Goal: Task Accomplishment & Management: Manage account settings

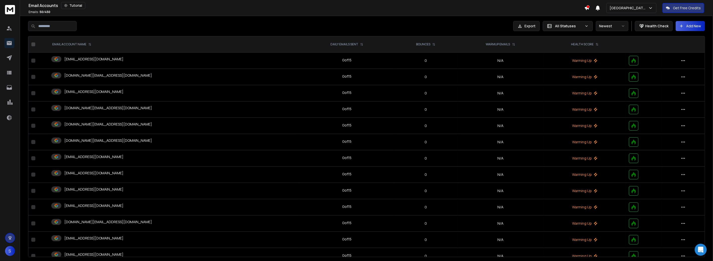
click at [506, 43] on div "WARMUP EMAILS" at bounding box center [500, 44] width 78 height 4
click at [492, 58] on td "5" at bounding box center [500, 61] width 86 height 16
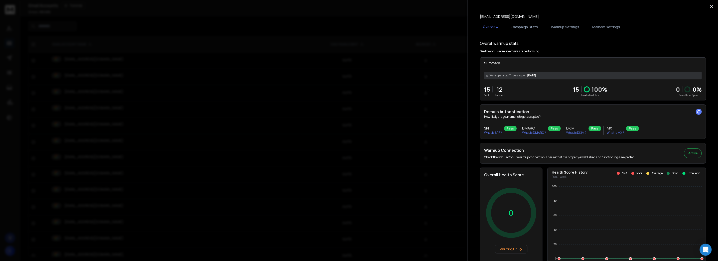
click at [709, 4] on icon "button" at bounding box center [711, 6] width 5 height 5
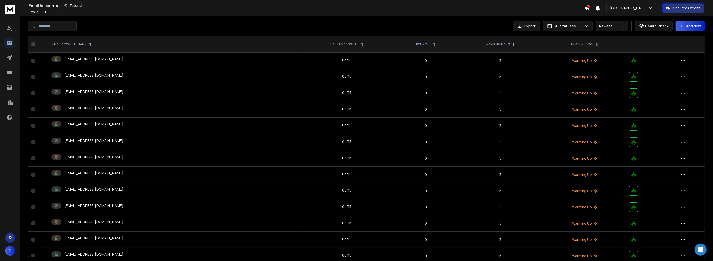
click at [486, 148] on td "5" at bounding box center [500, 142] width 86 height 16
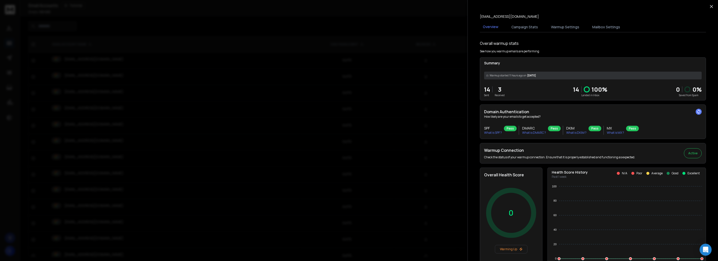
click at [709, 7] on icon "button" at bounding box center [711, 6] width 5 height 5
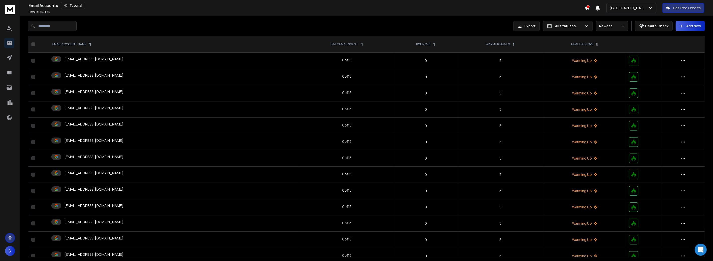
click at [492, 60] on td "5" at bounding box center [500, 61] width 86 height 16
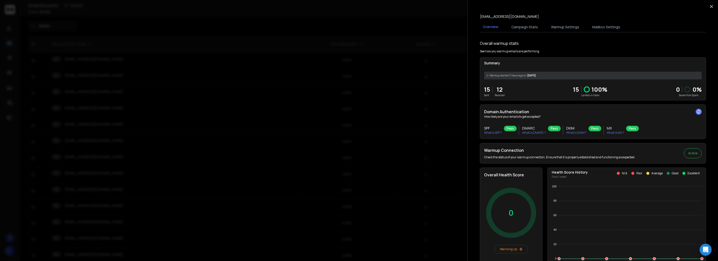
click at [710, 6] on icon "button" at bounding box center [711, 6] width 3 height 3
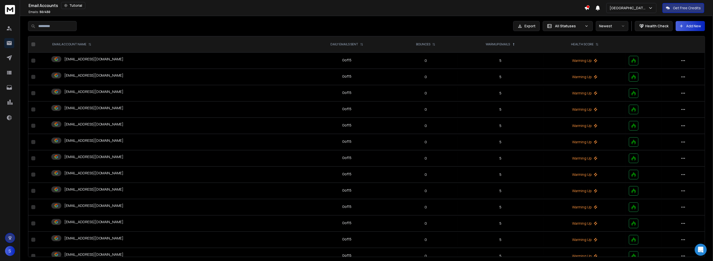
click at [460, 187] on td "5" at bounding box center [500, 191] width 86 height 16
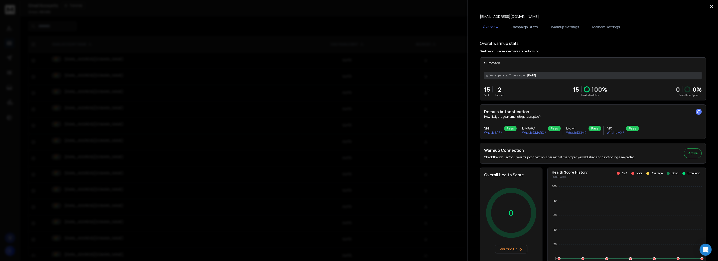
click at [709, 7] on icon "button" at bounding box center [711, 6] width 5 height 5
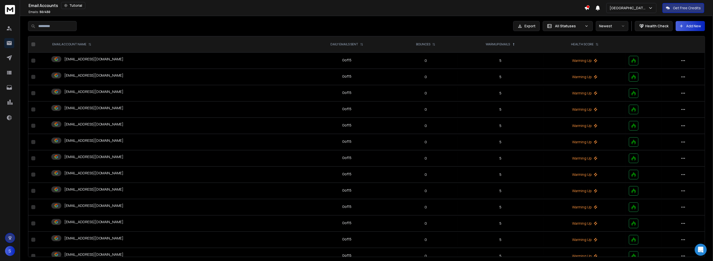
click at [471, 241] on td "5" at bounding box center [500, 240] width 86 height 16
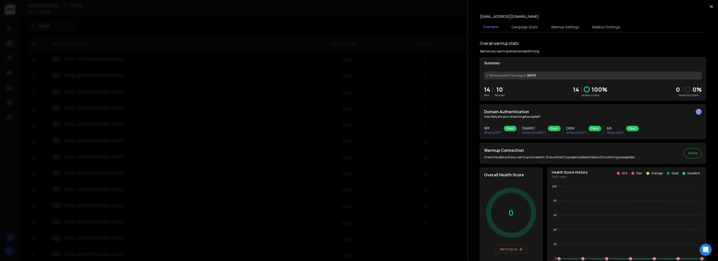
click at [710, 7] on icon "button" at bounding box center [711, 6] width 5 height 5
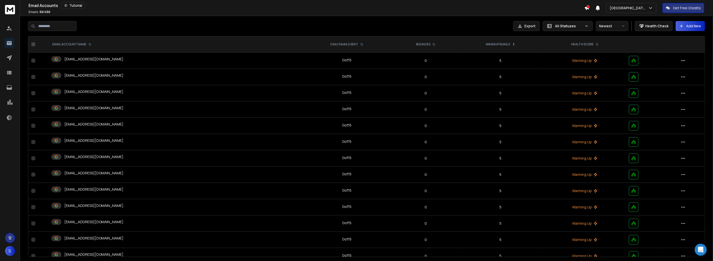
click at [379, 64] on td "0 of 15" at bounding box center [347, 59] width 94 height 13
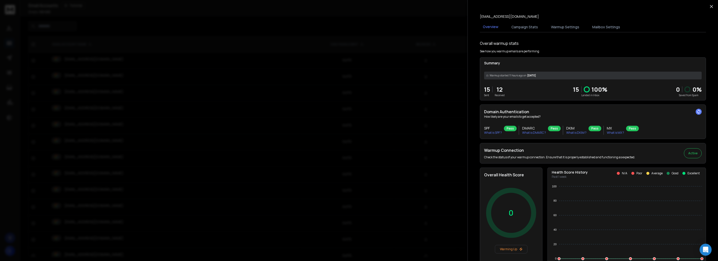
click at [710, 6] on icon "button" at bounding box center [711, 6] width 5 height 5
